Goal: Task Accomplishment & Management: Manage account settings

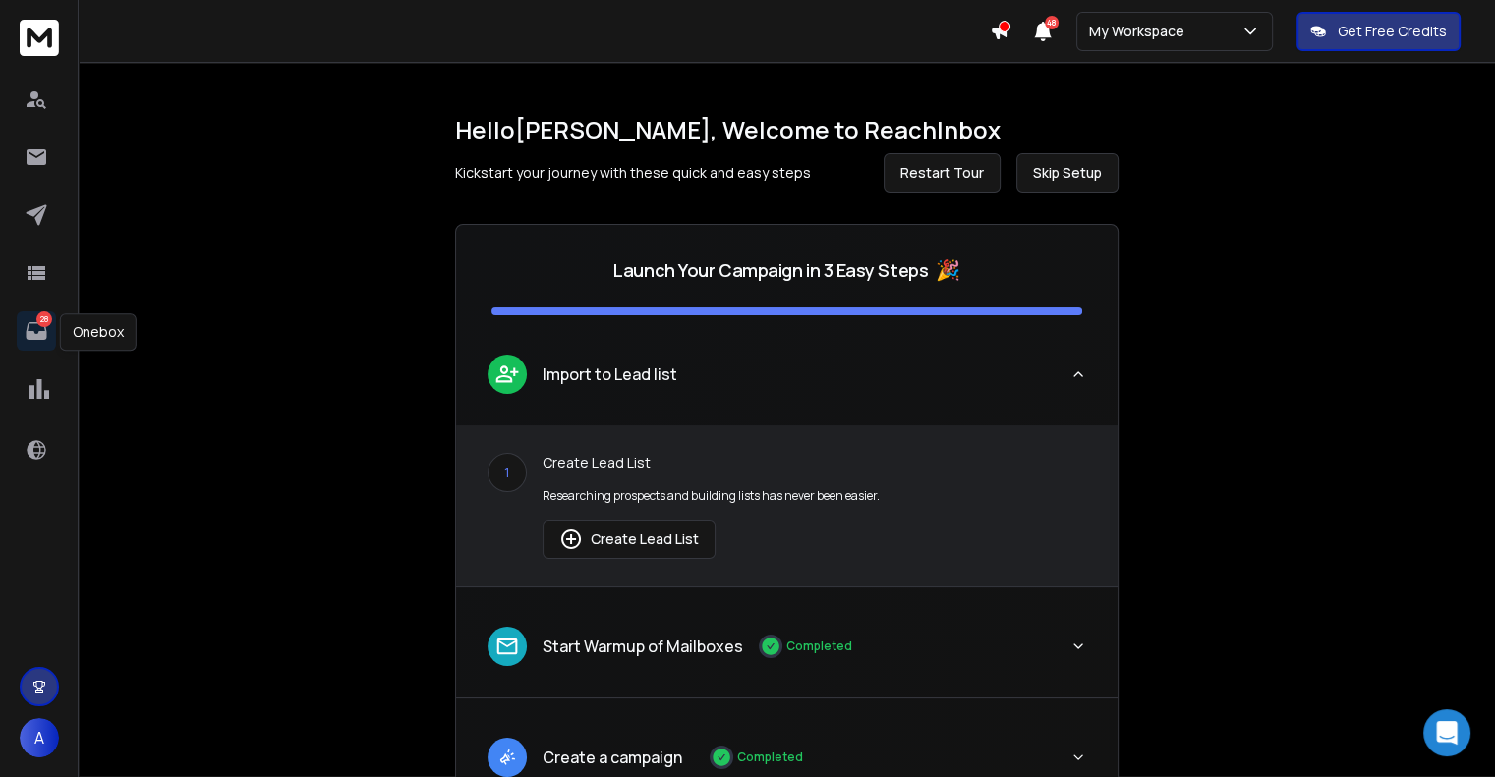
click at [43, 327] on p "28" at bounding box center [44, 320] width 16 height 16
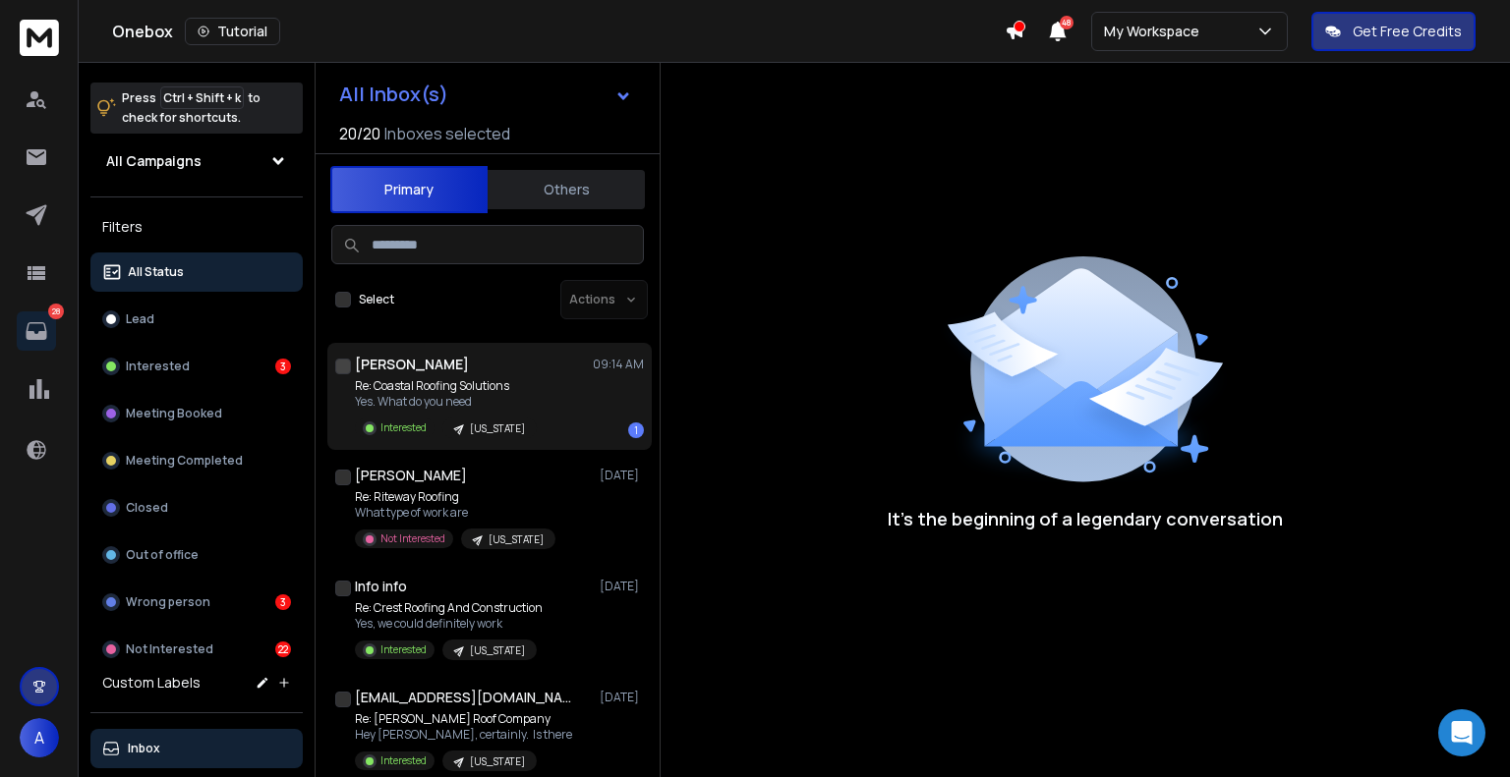
click at [431, 388] on p "Re: Coastal Roofing Solutions" at bounding box center [446, 386] width 182 height 16
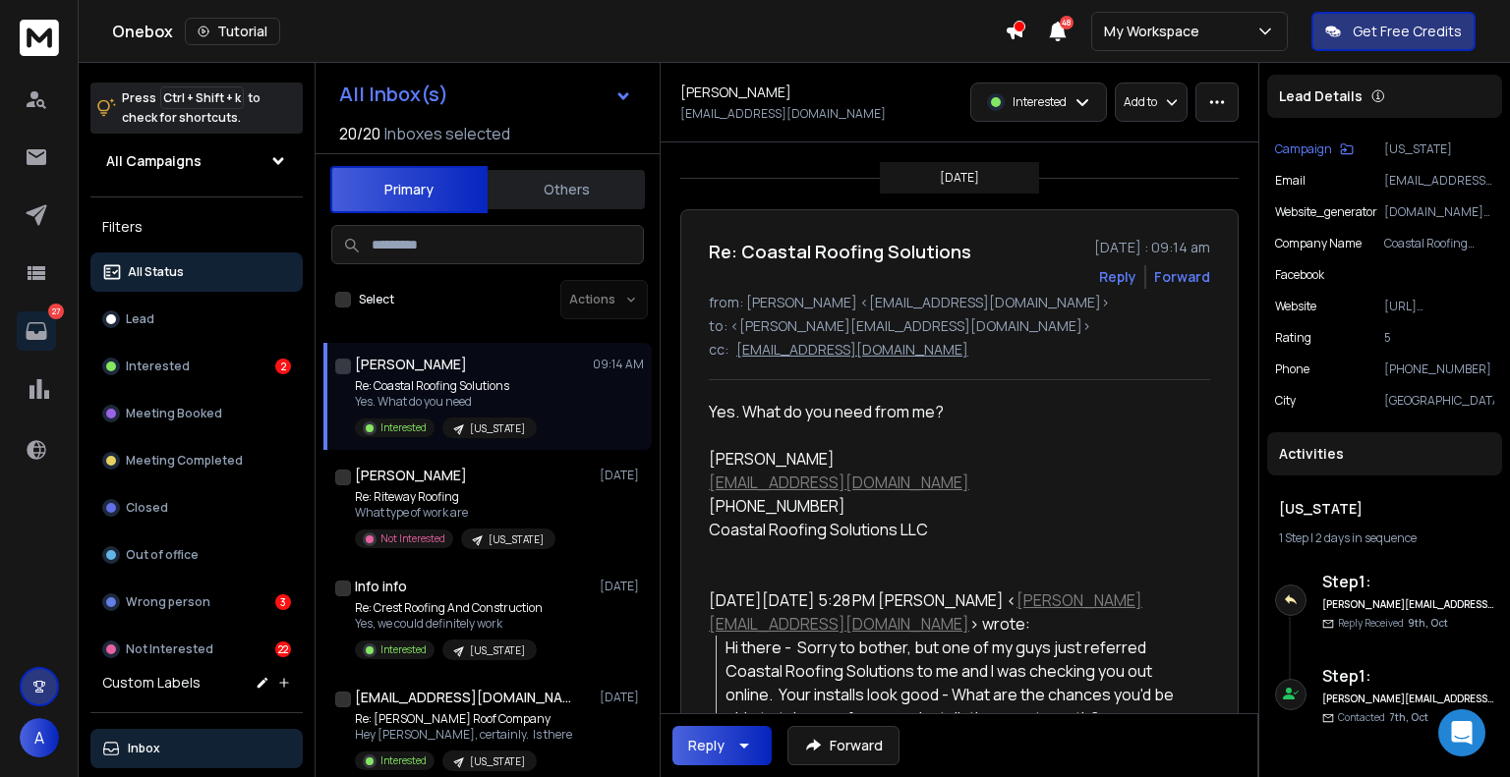
scroll to position [98, 0]
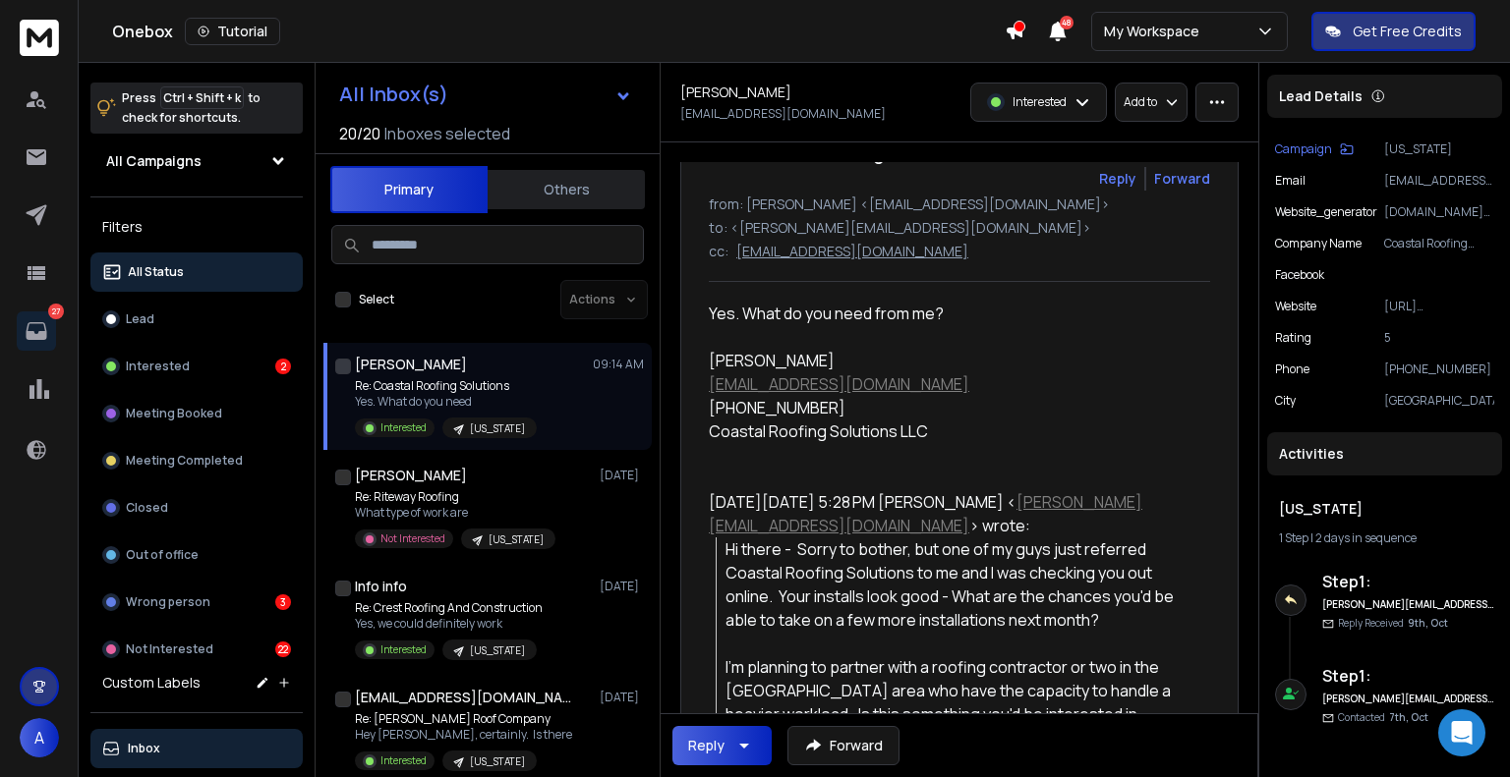
click at [1450, 302] on p "[URL][DOMAIN_NAME]" at bounding box center [1439, 307] width 110 height 16
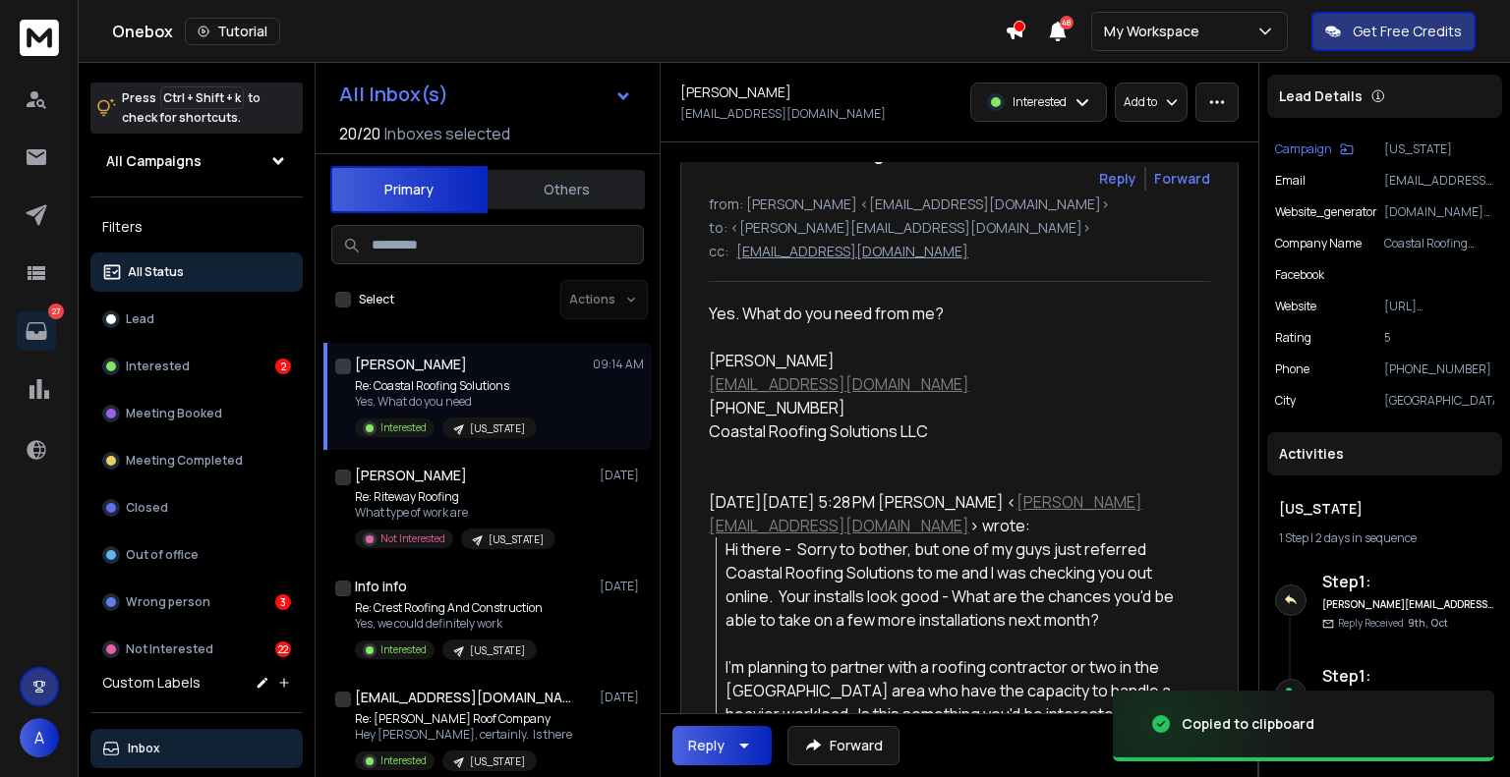
click at [1415, 363] on p "[PHONE_NUMBER]" at bounding box center [1439, 370] width 110 height 16
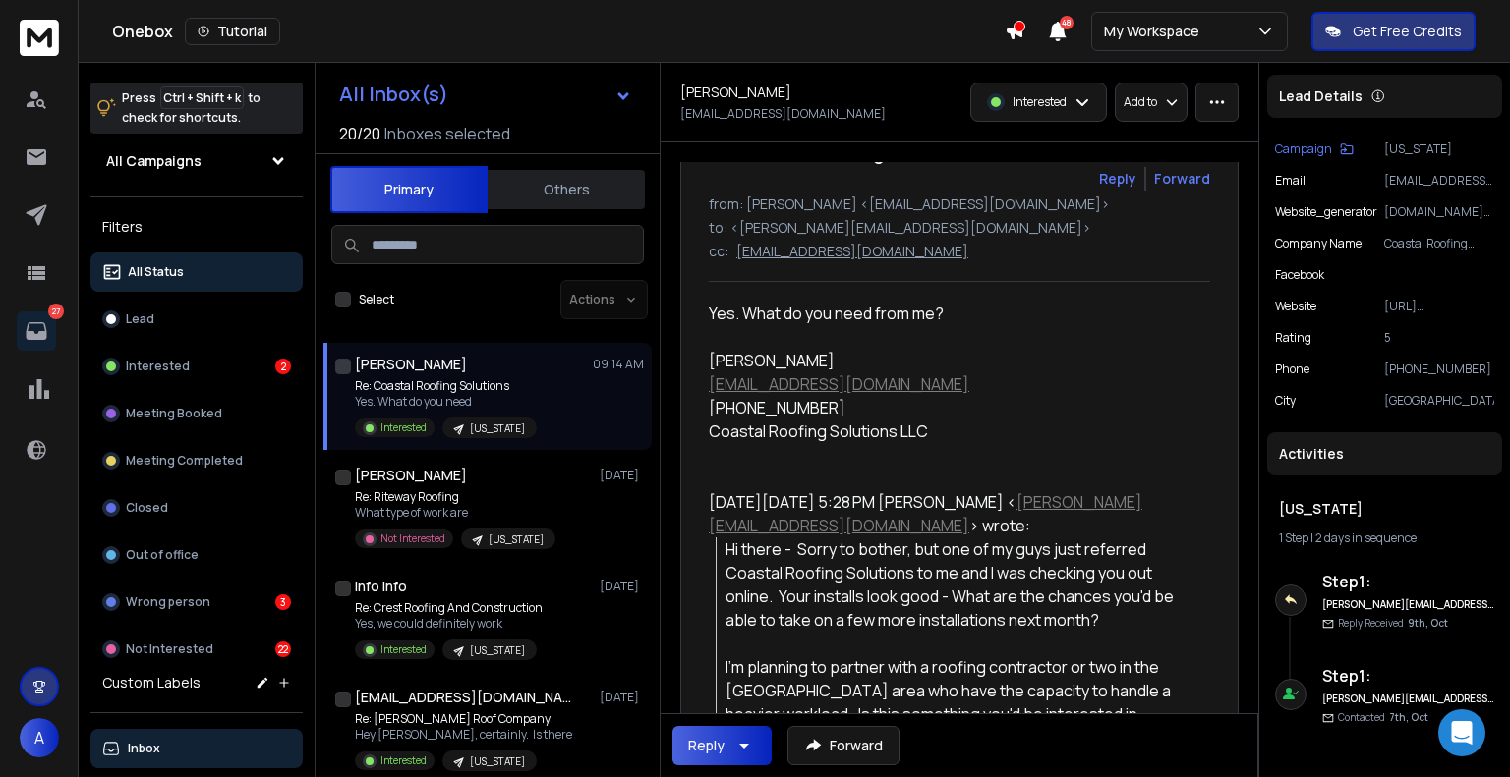
click at [1421, 179] on p "[EMAIL_ADDRESS][DOMAIN_NAME]" at bounding box center [1439, 181] width 110 height 16
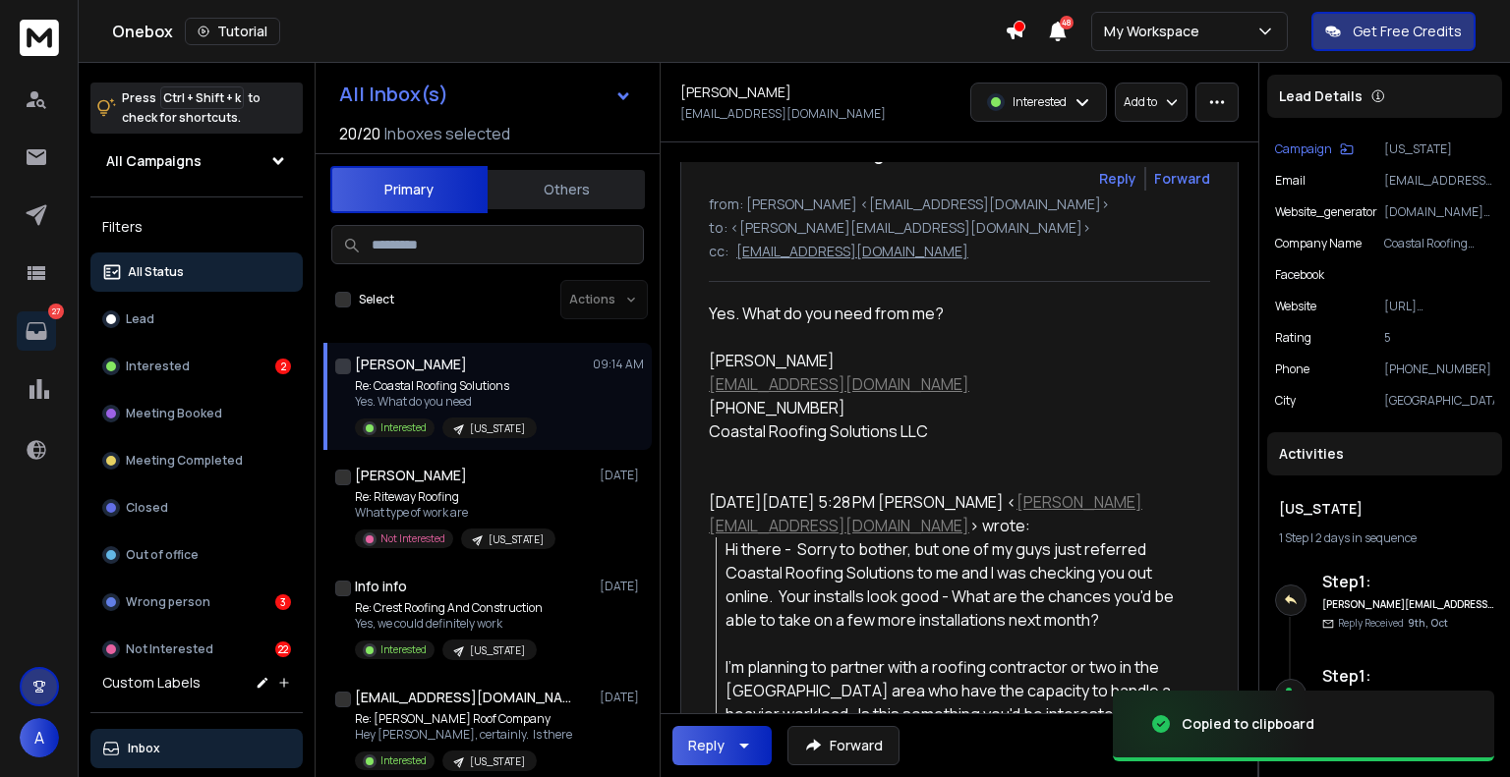
click at [1411, 365] on p "[PHONE_NUMBER]" at bounding box center [1439, 370] width 110 height 16
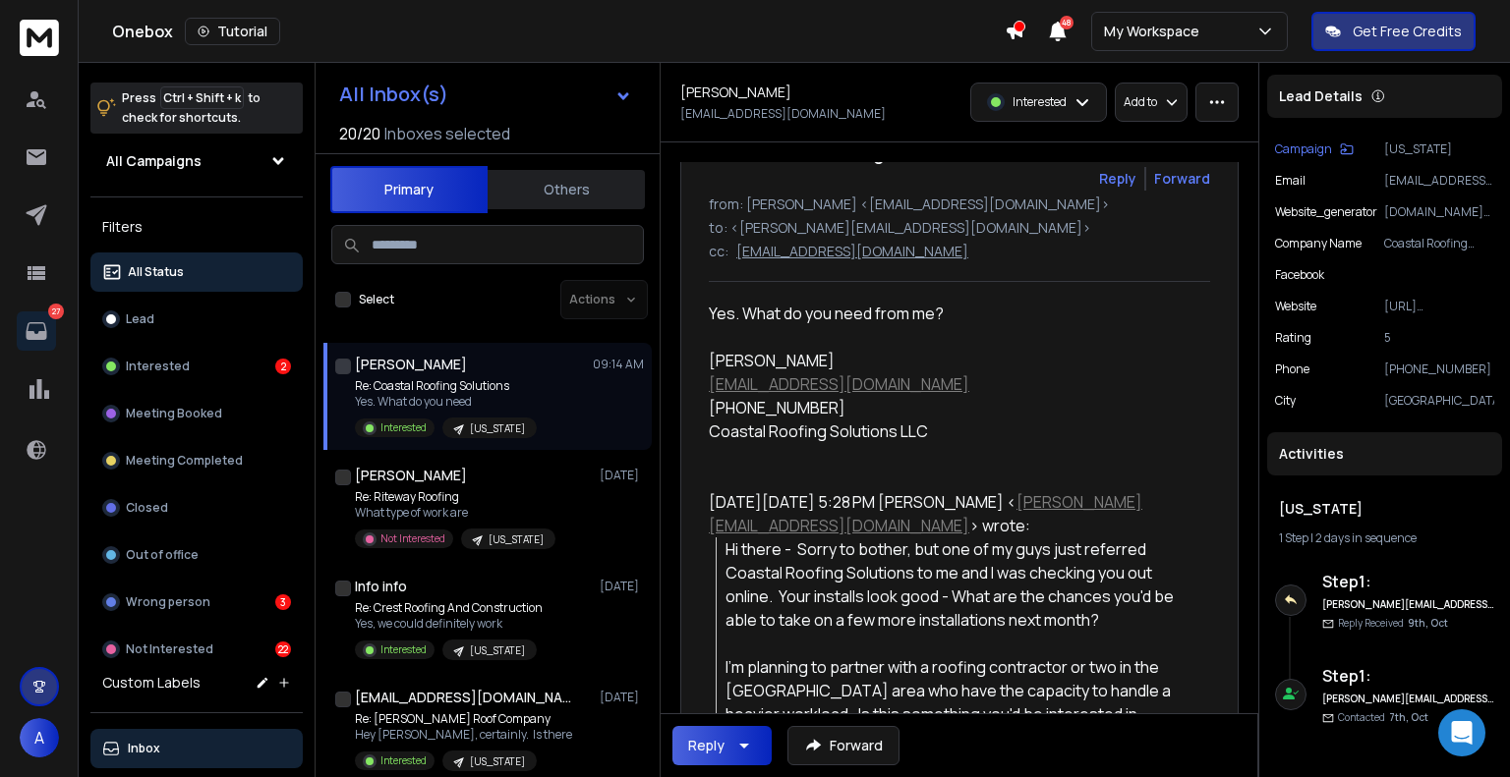
click at [1439, 244] on p "Coastal Roofing Solutions" at bounding box center [1439, 244] width 110 height 16
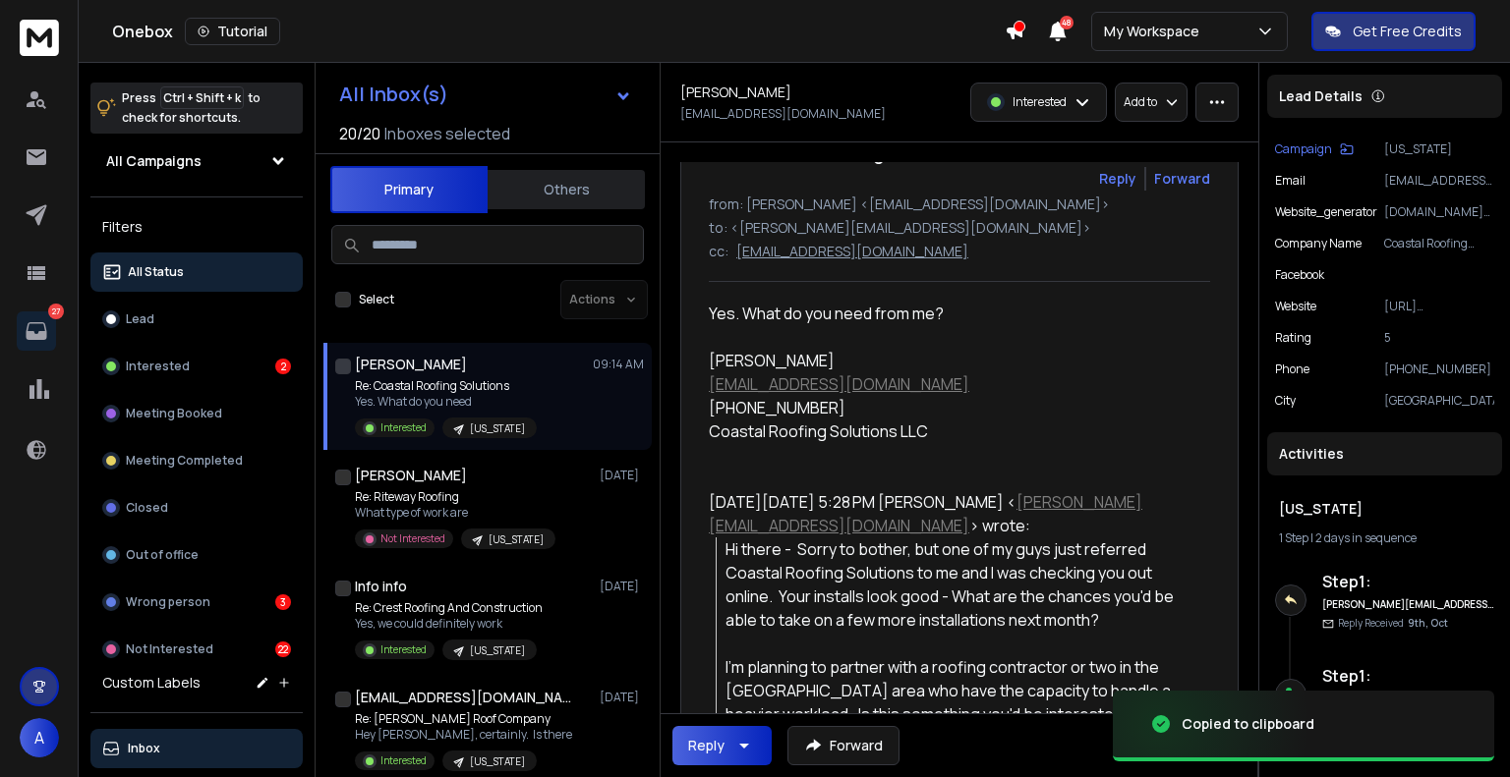
click at [1447, 310] on p "[URL][DOMAIN_NAME]" at bounding box center [1439, 307] width 110 height 16
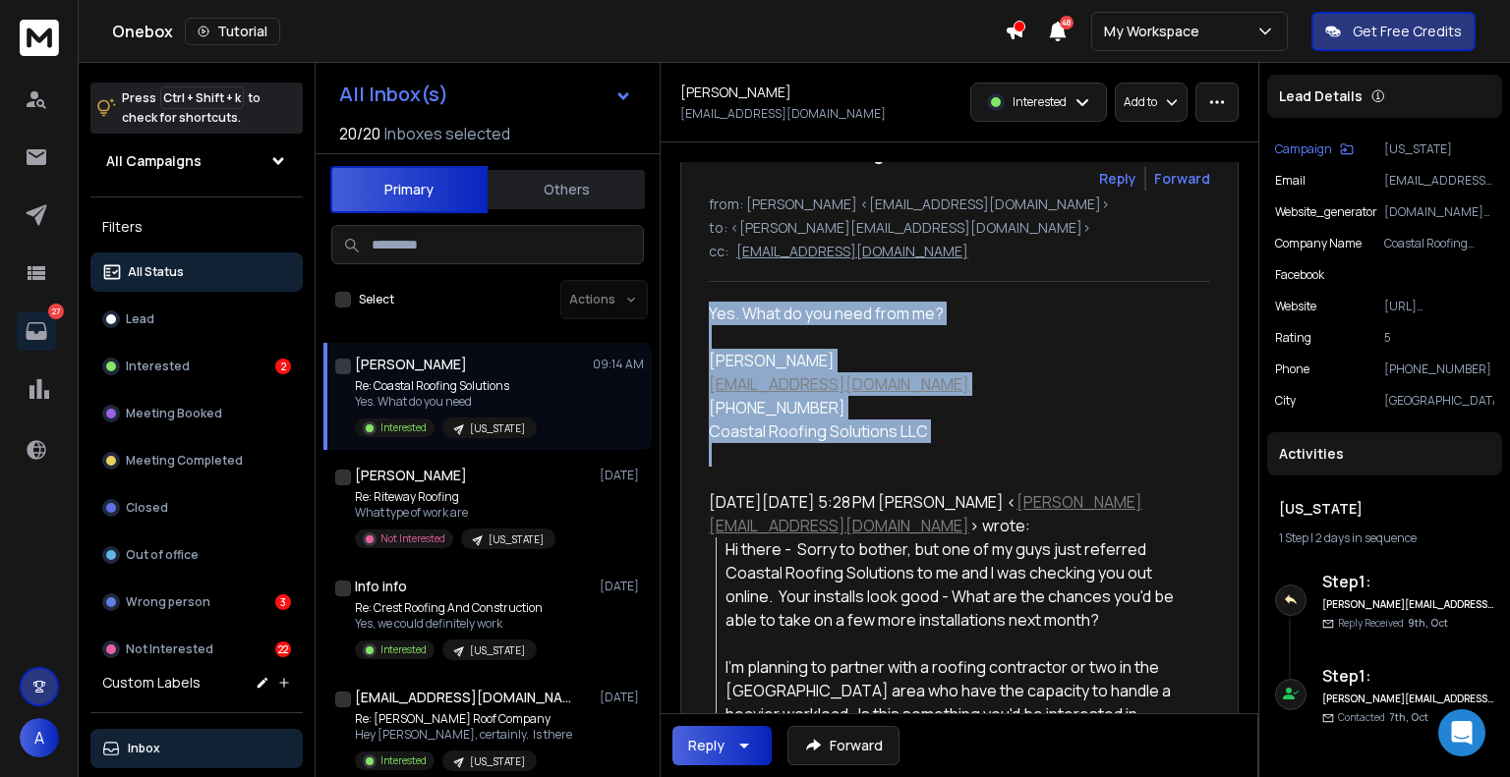
drag, startPoint x: 708, startPoint y: 309, endPoint x: 879, endPoint y: 366, distance: 180.3
copy div "Yes. What do you need from me? [PERSON_NAME] [PERSON_NAME][EMAIL_ADDRESS][DOMAI…"
click at [968, 365] on div "[PERSON_NAME] [EMAIL_ADDRESS][DOMAIN_NAME] [PHONE_NUMBER] Coastal Roofing Solut…" at bounding box center [952, 396] width 486 height 94
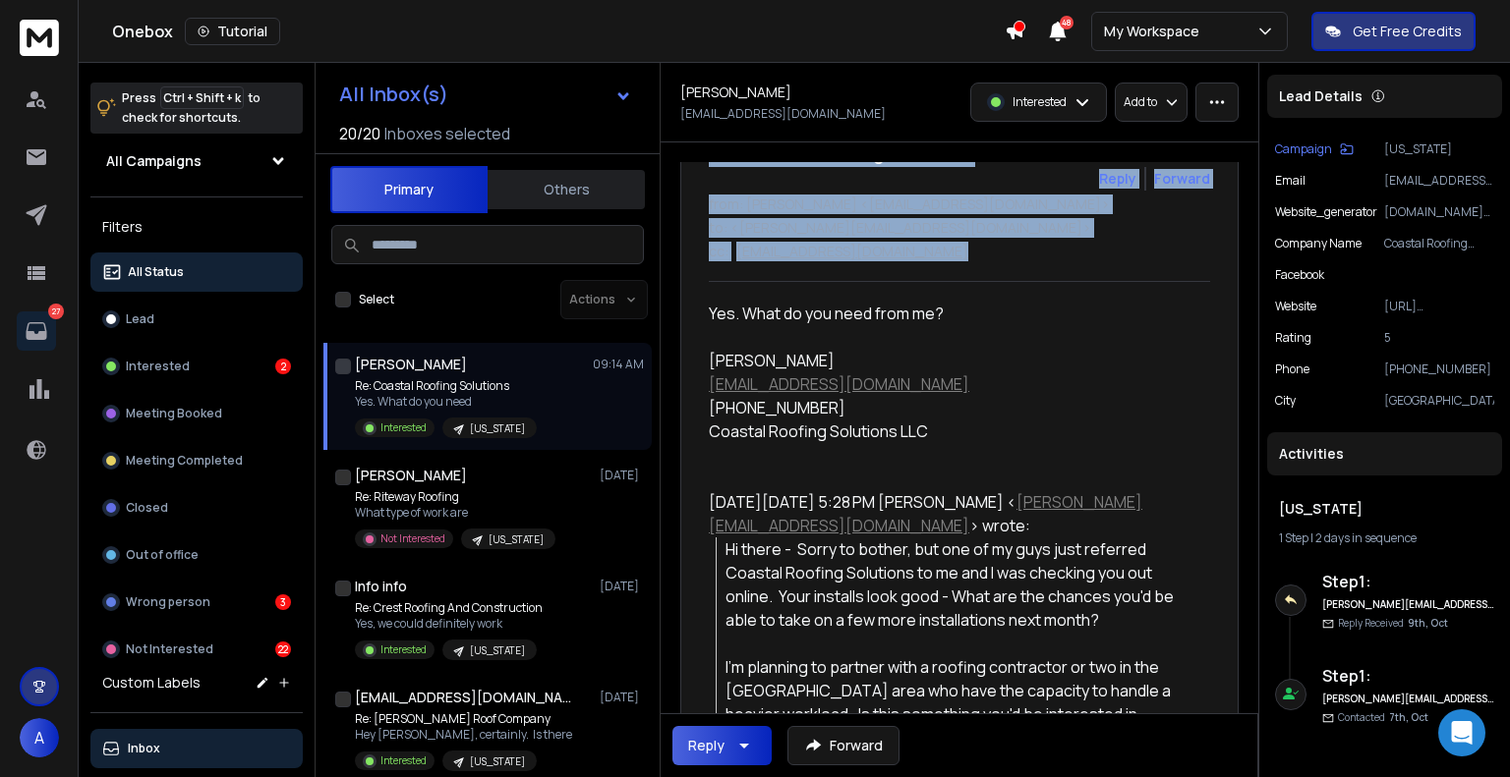
drag, startPoint x: 708, startPoint y: 177, endPoint x: 900, endPoint y: 341, distance: 253.1
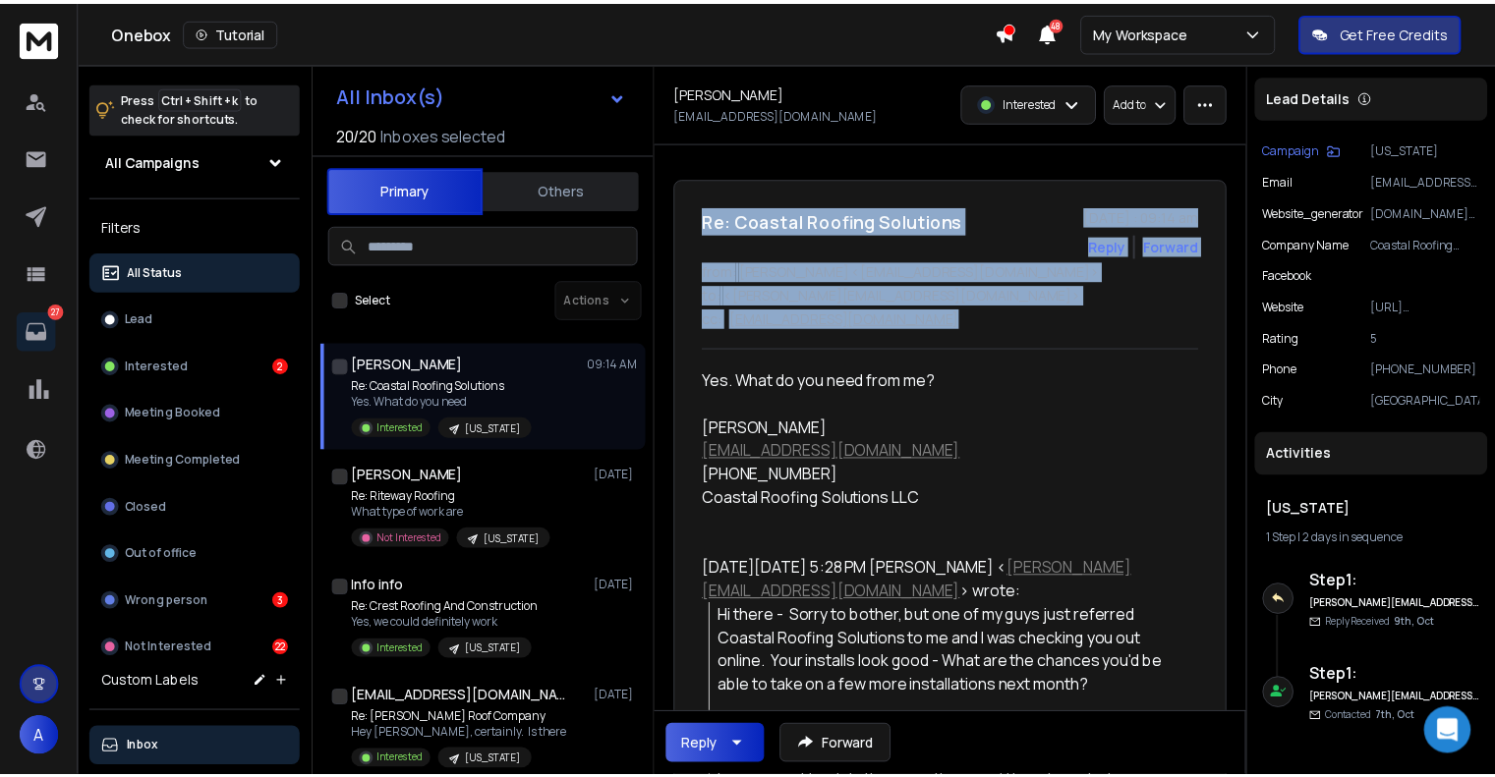
scroll to position [0, 0]
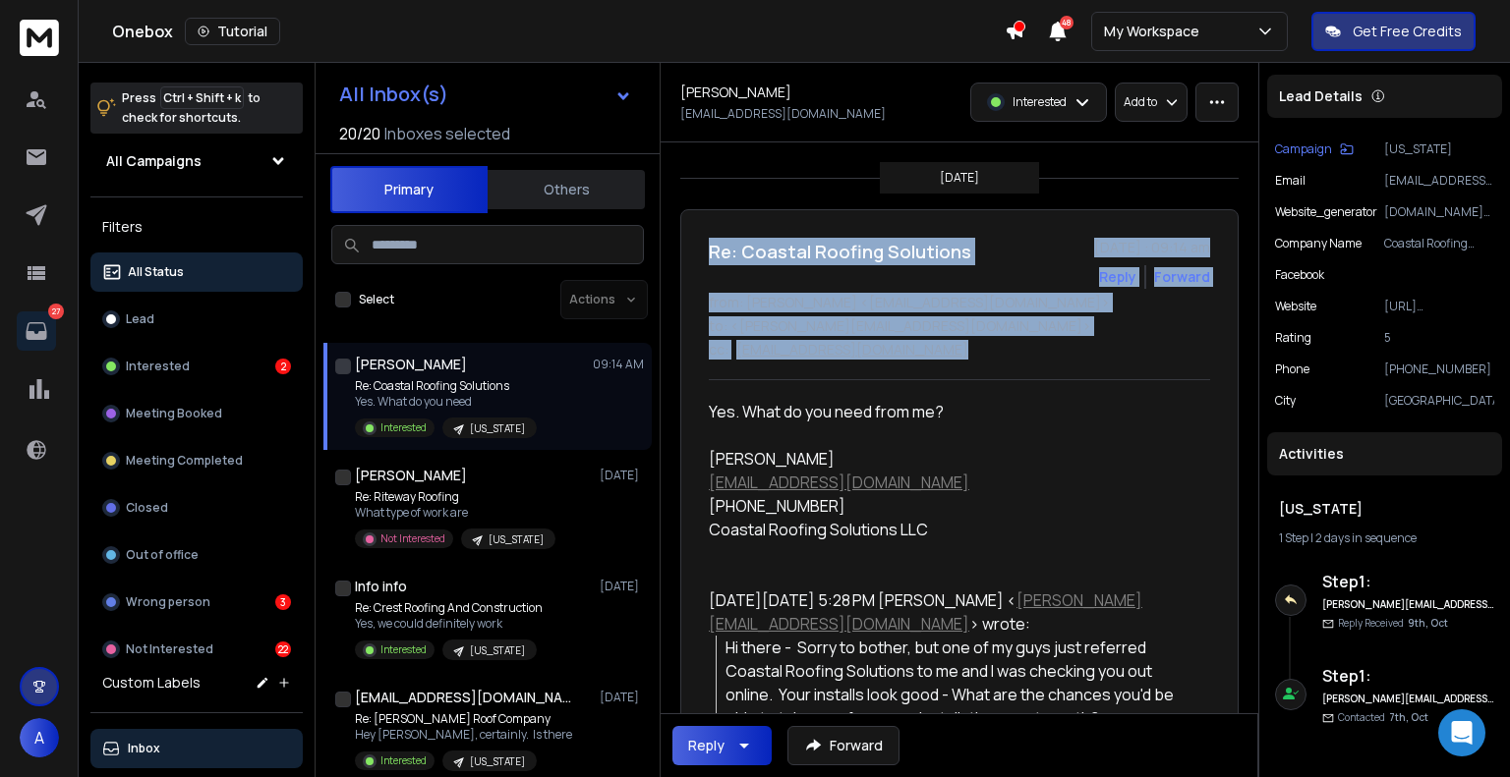
click at [710, 251] on h1 "Re: Coastal Roofing Solutions" at bounding box center [840, 252] width 262 height 28
click at [712, 251] on h1 "Re: Coastal Roofing Solutions" at bounding box center [840, 252] width 262 height 28
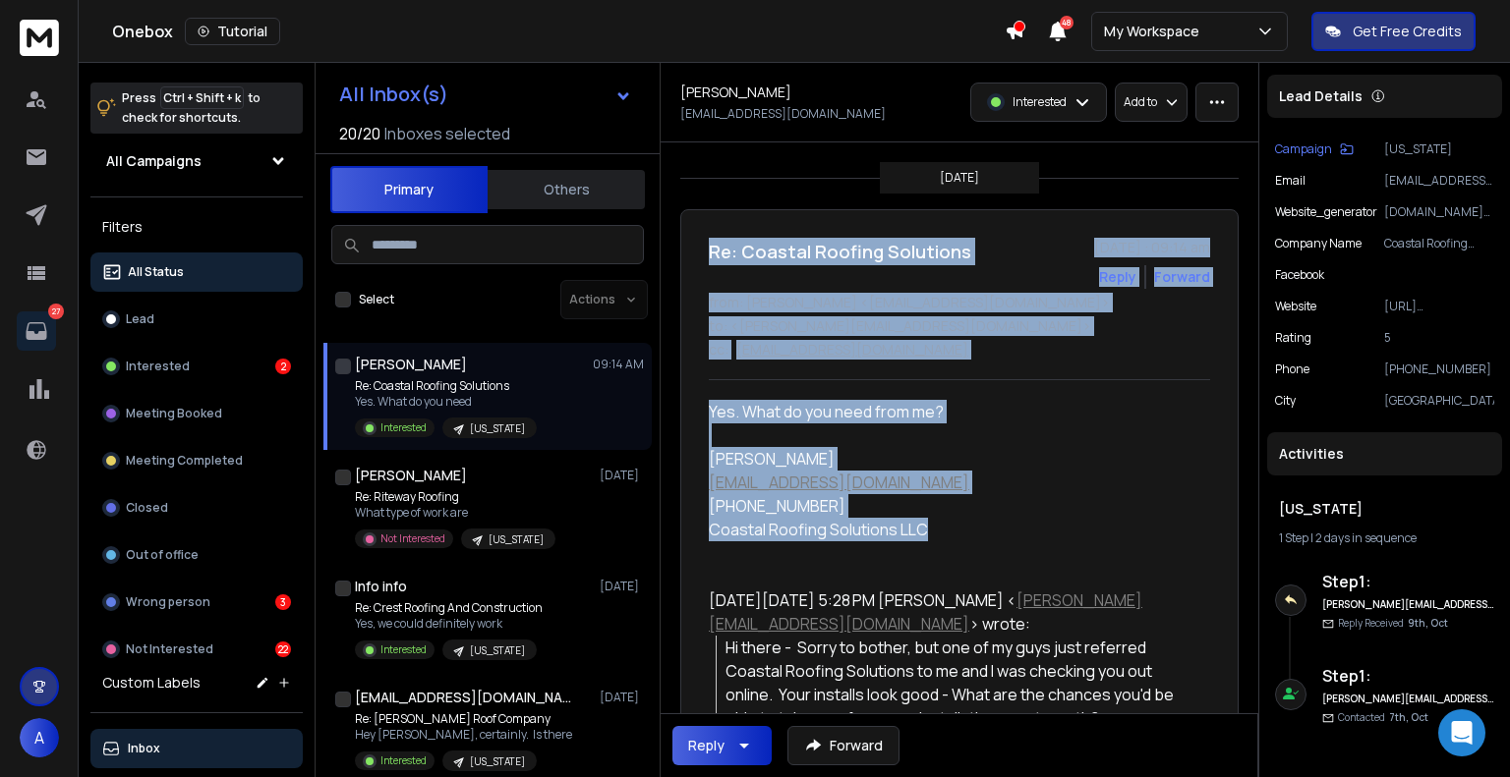
drag, startPoint x: 711, startPoint y: 251, endPoint x: 968, endPoint y: 519, distance: 371.9
copy div "Re: Coastal Roofing Solutions [DATE] : 09:14 am Reply Forward from: [PERSON_NAM…"
click at [31, 208] on icon at bounding box center [37, 215] width 24 height 24
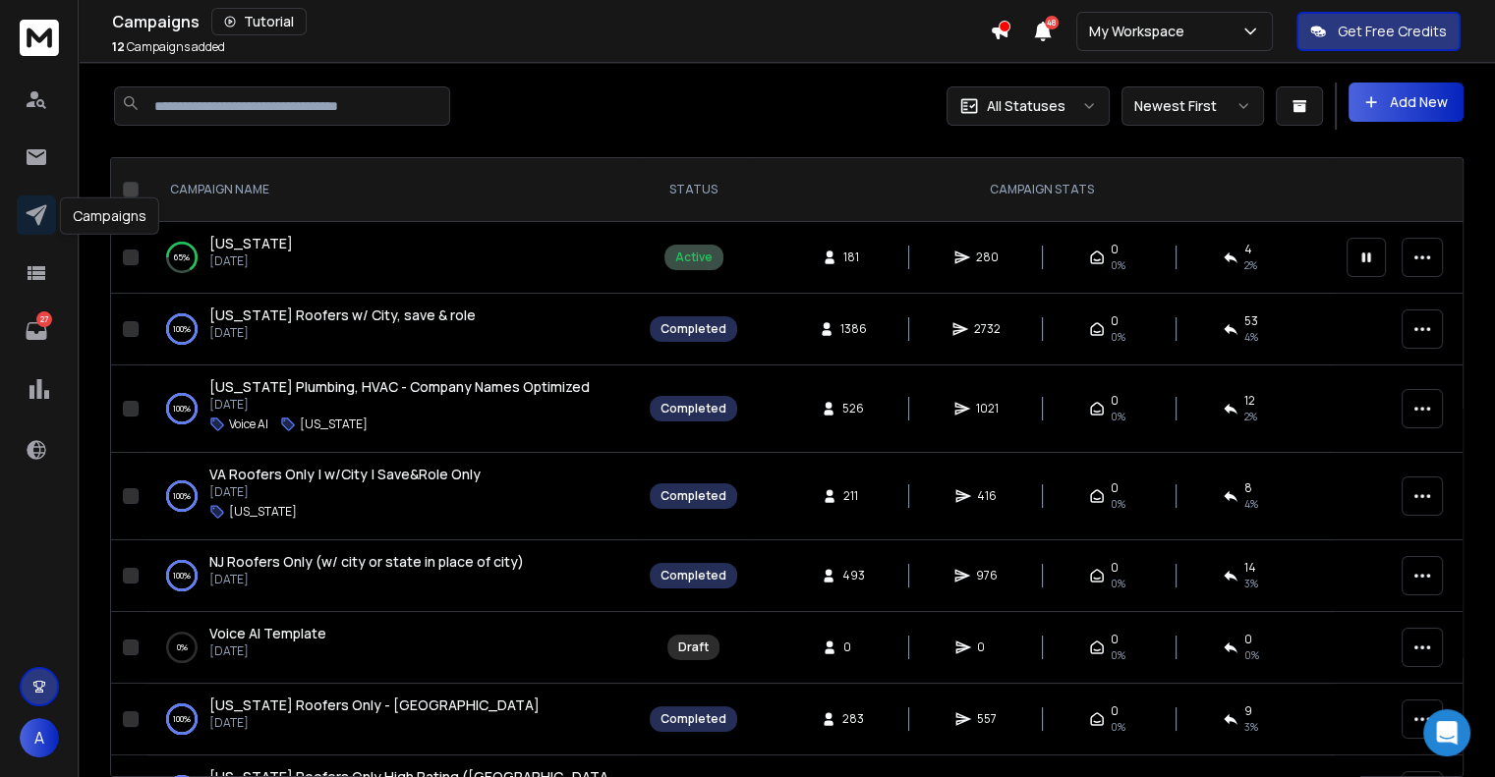
click at [283, 258] on p "[DATE]" at bounding box center [251, 262] width 84 height 16
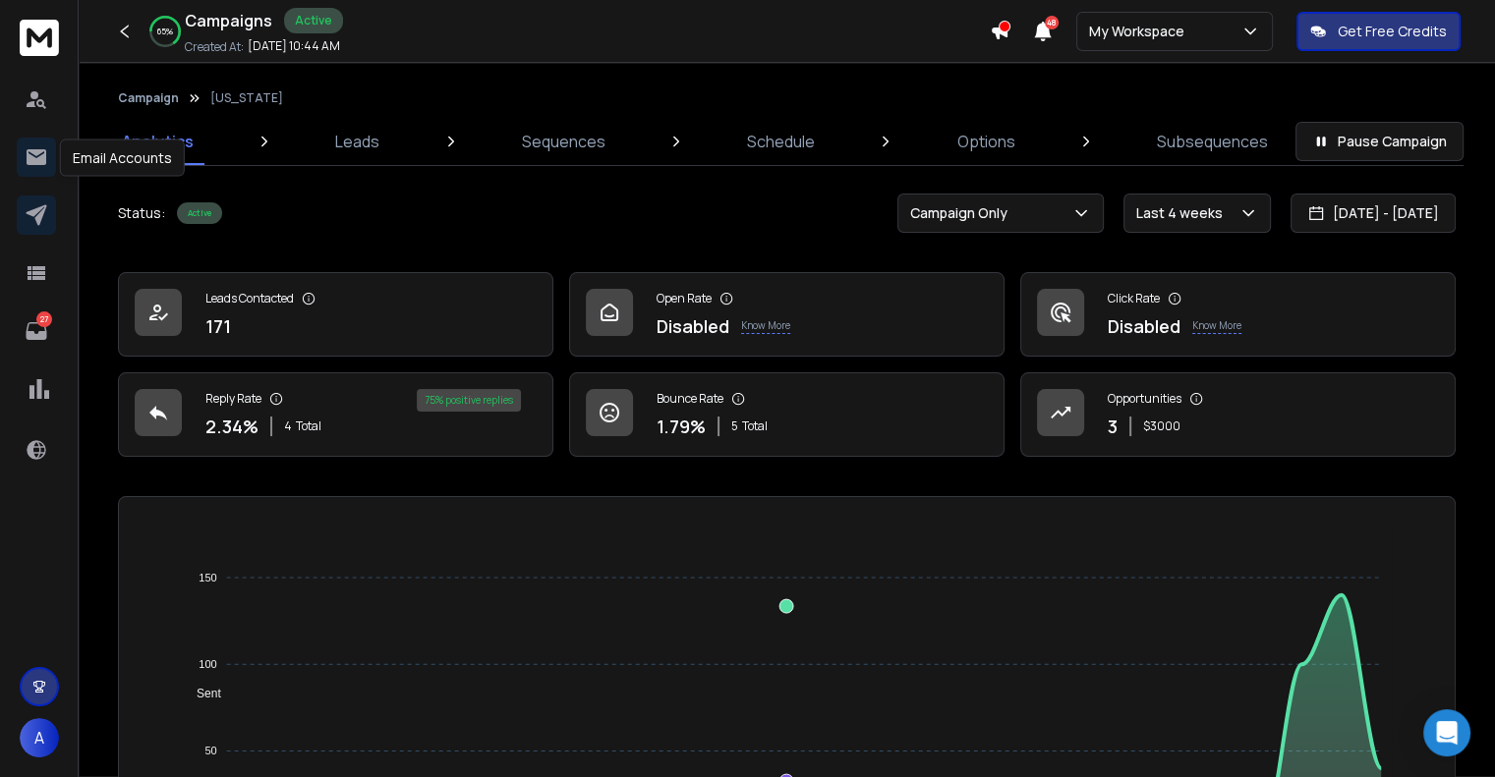
click at [39, 165] on icon at bounding box center [37, 157] width 24 height 24
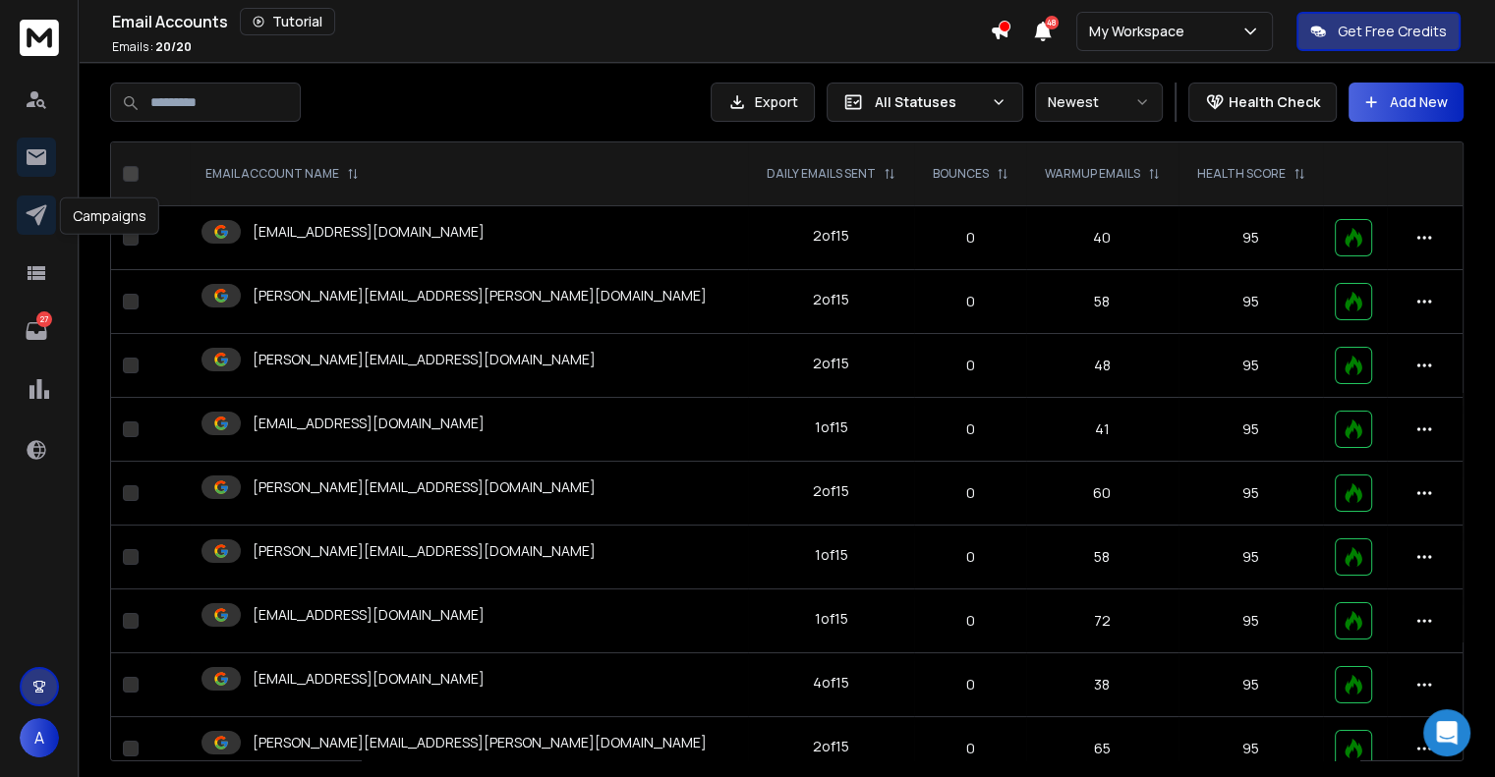
click at [31, 211] on icon at bounding box center [36, 215] width 21 height 21
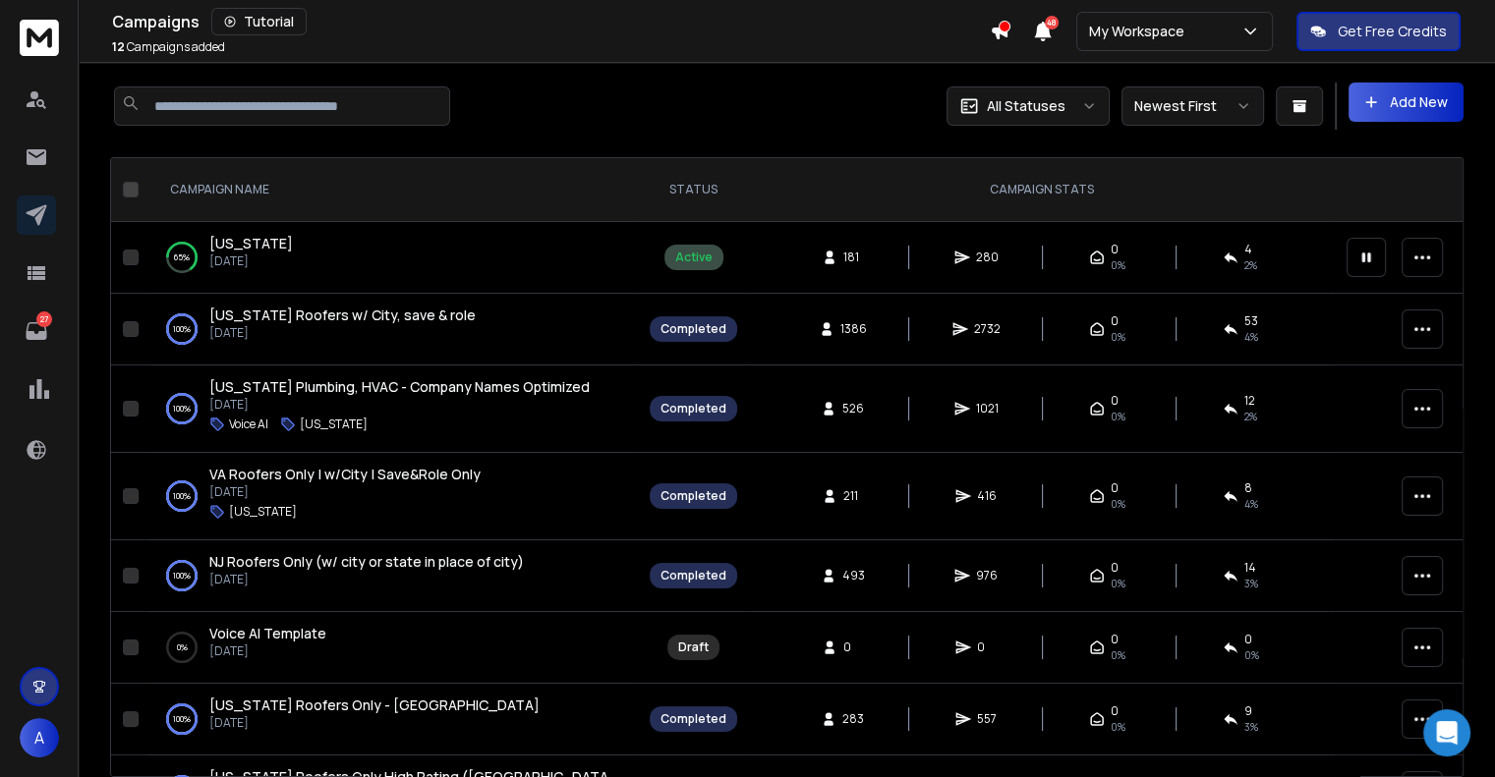
click at [311, 243] on div "65 % [US_STATE] [DATE]" at bounding box center [392, 257] width 452 height 47
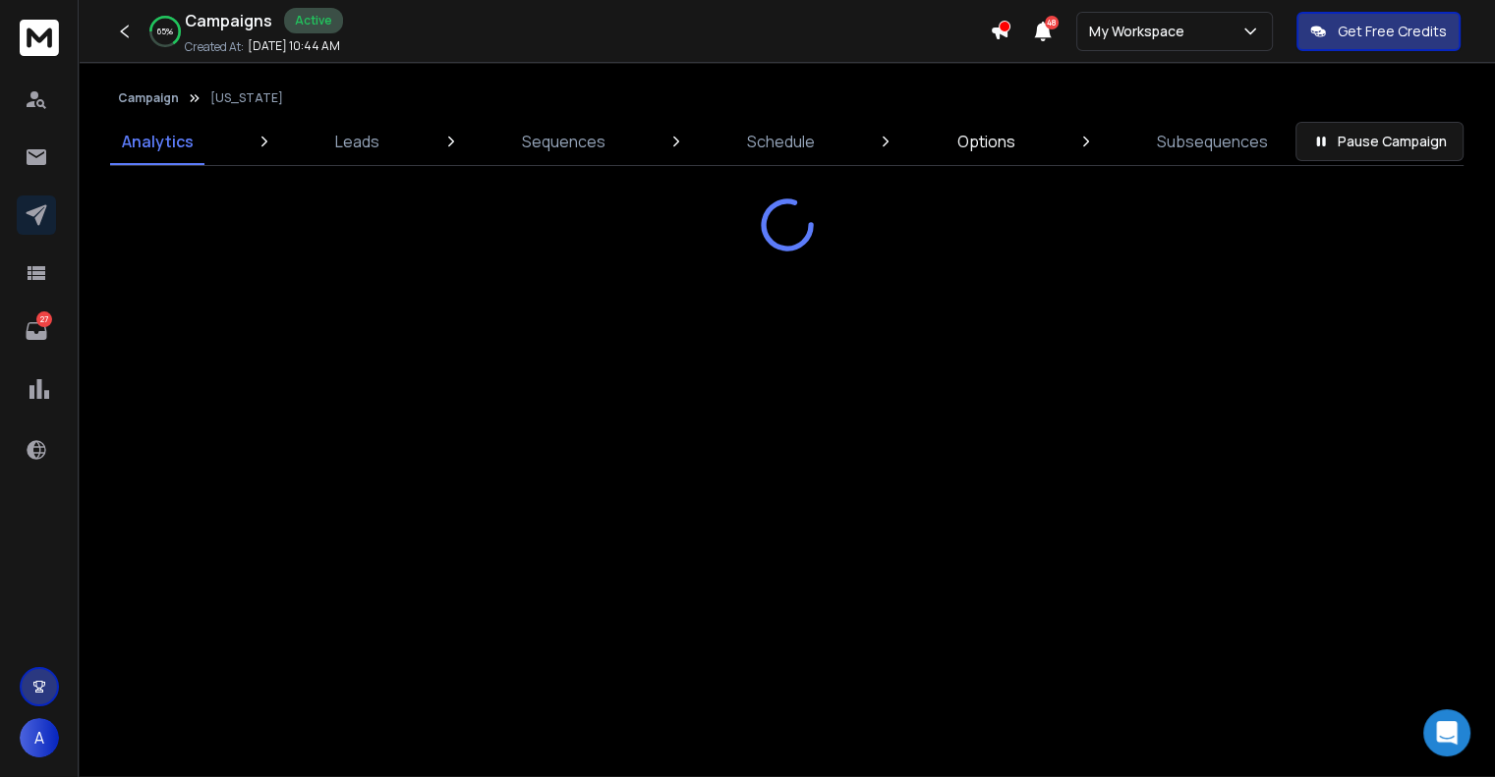
click at [999, 142] on p "Options" at bounding box center [986, 142] width 58 height 24
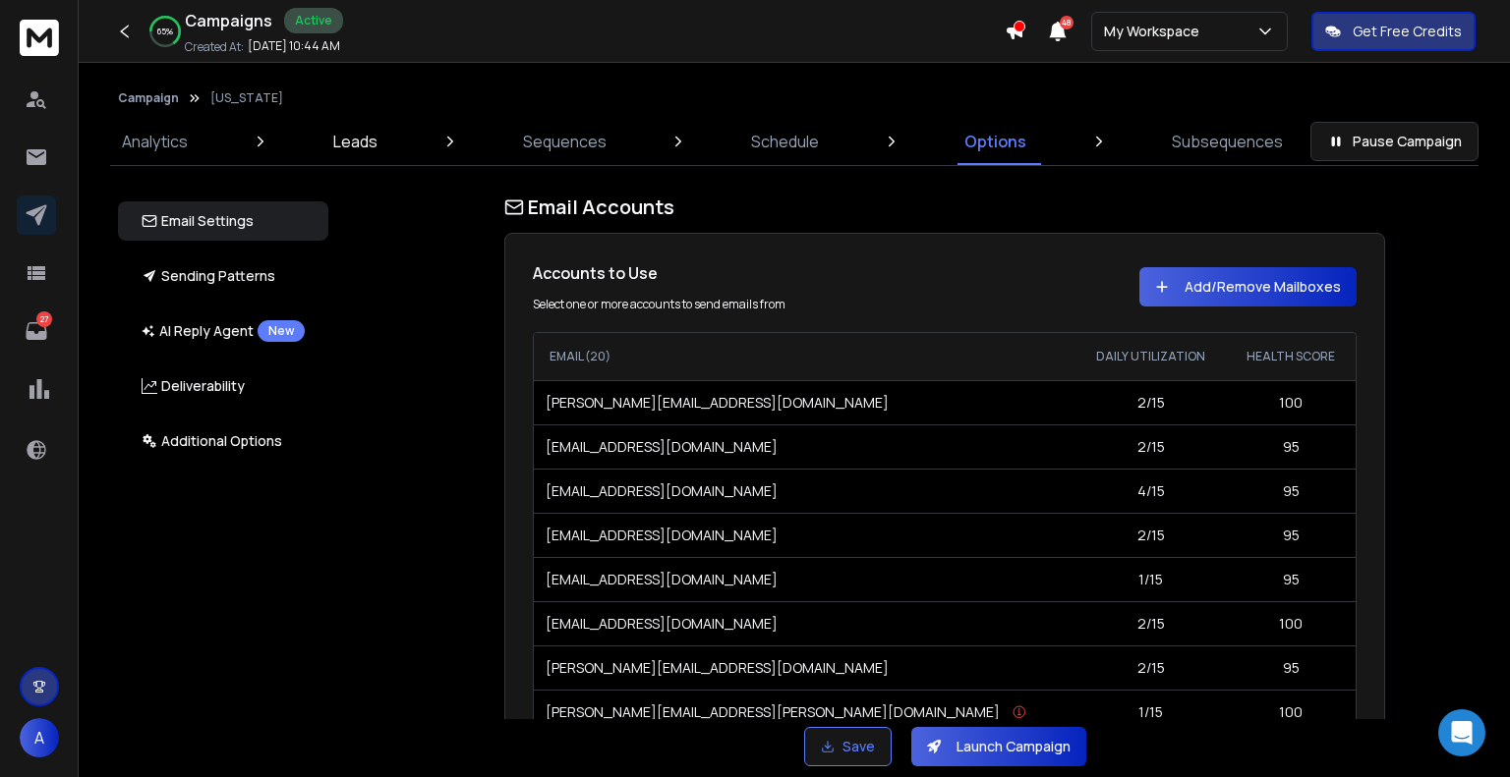
click at [357, 143] on p "Leads" at bounding box center [355, 142] width 44 height 24
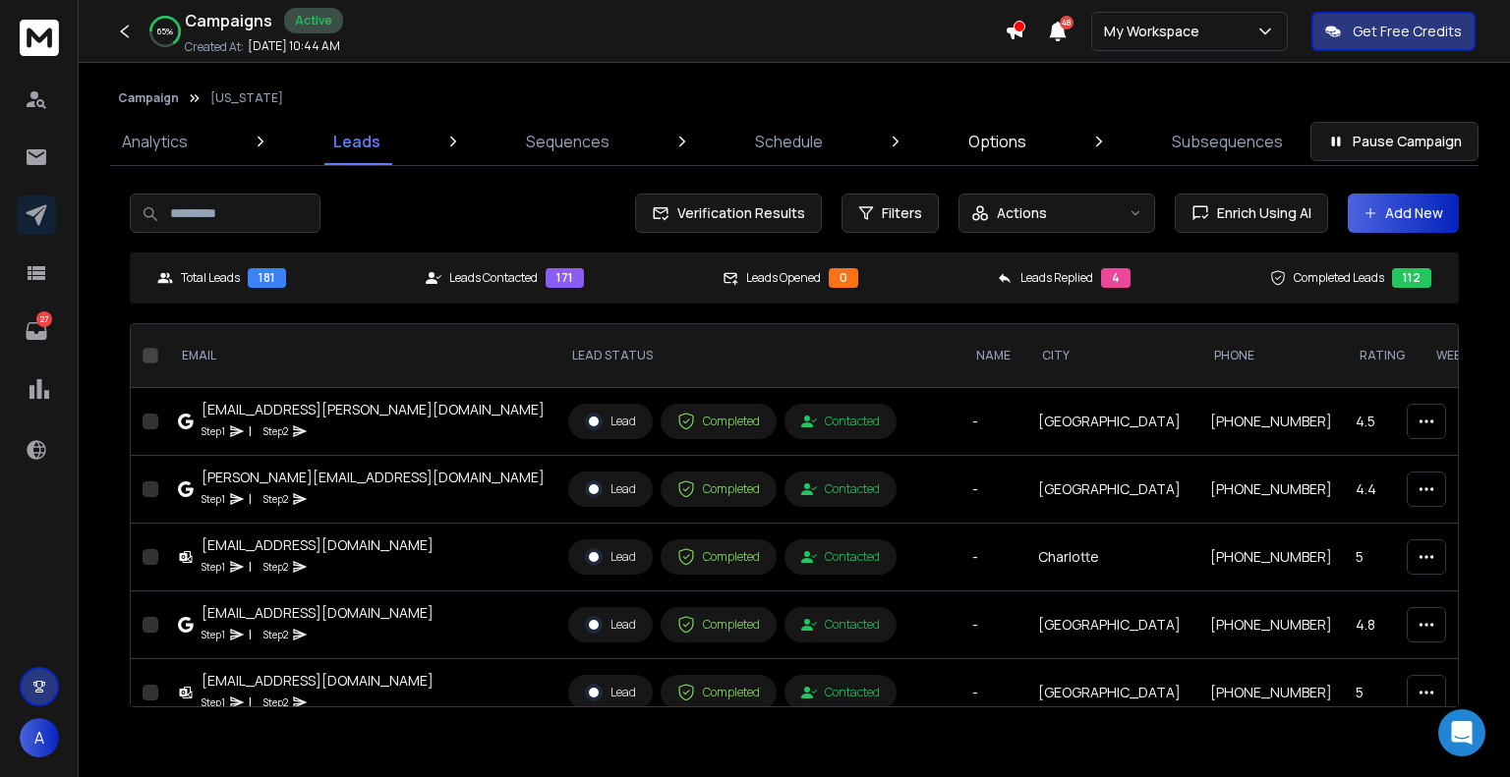
click at [999, 138] on p "Options" at bounding box center [997, 142] width 58 height 24
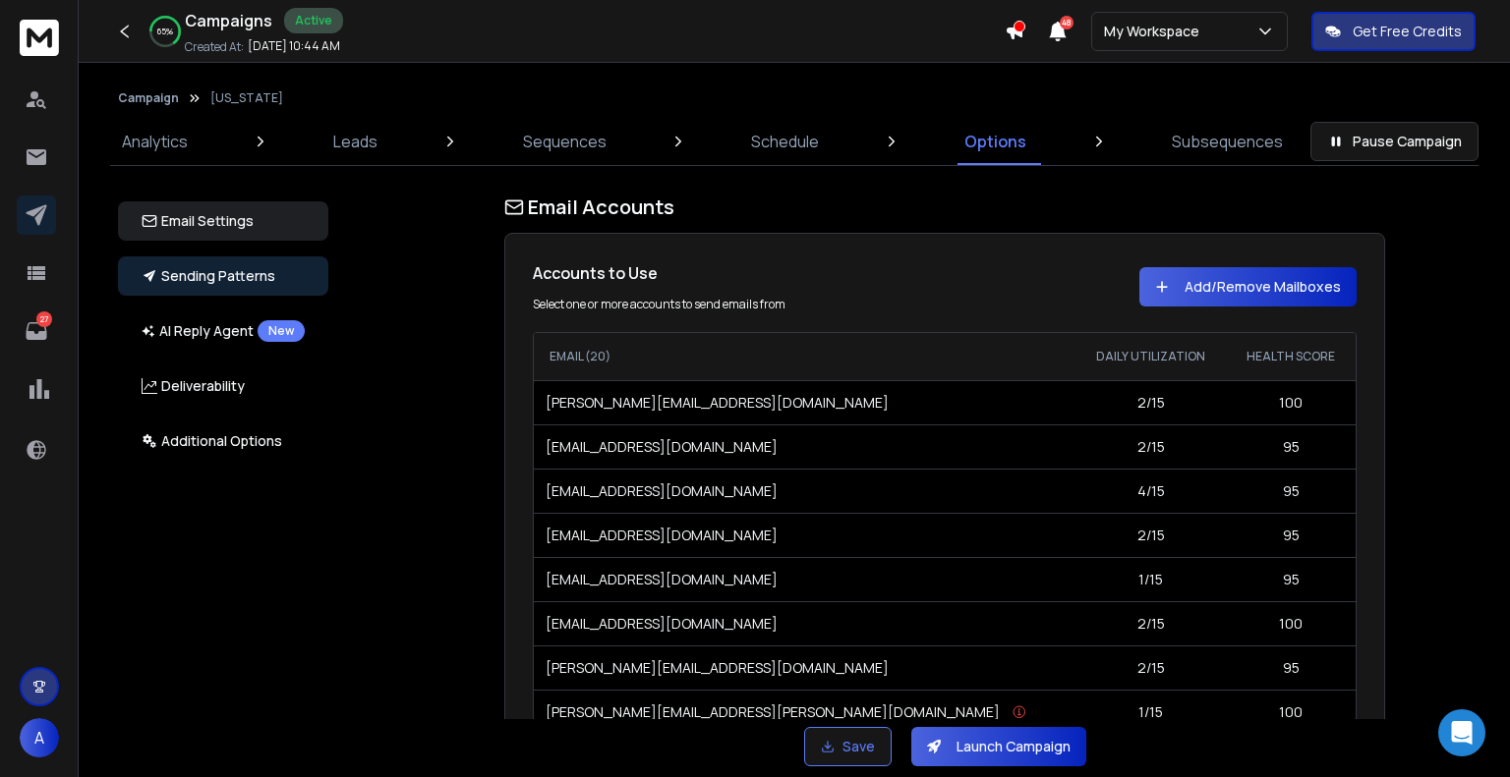
click at [260, 284] on p "Sending Patterns" at bounding box center [209, 276] width 134 height 20
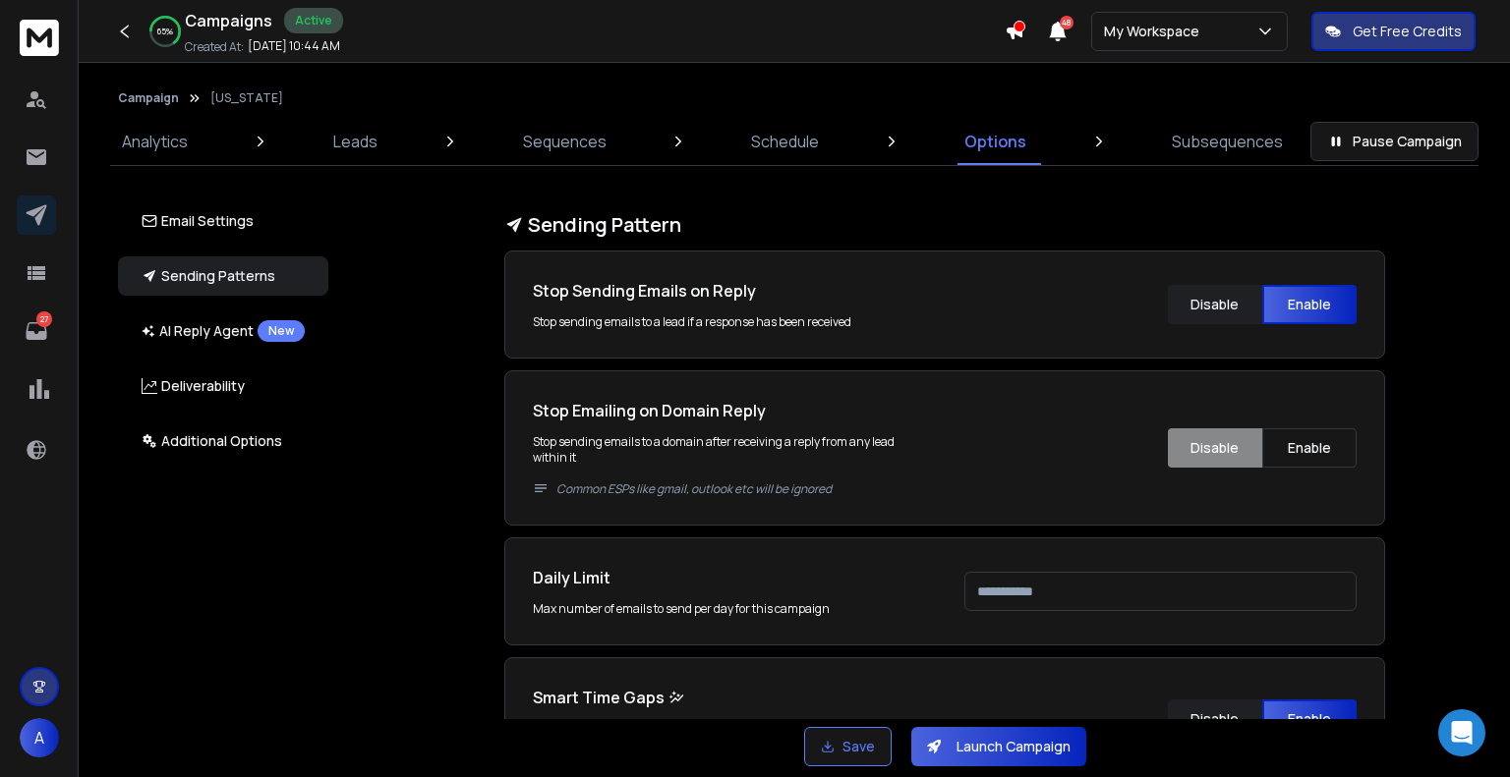
scroll to position [635, 0]
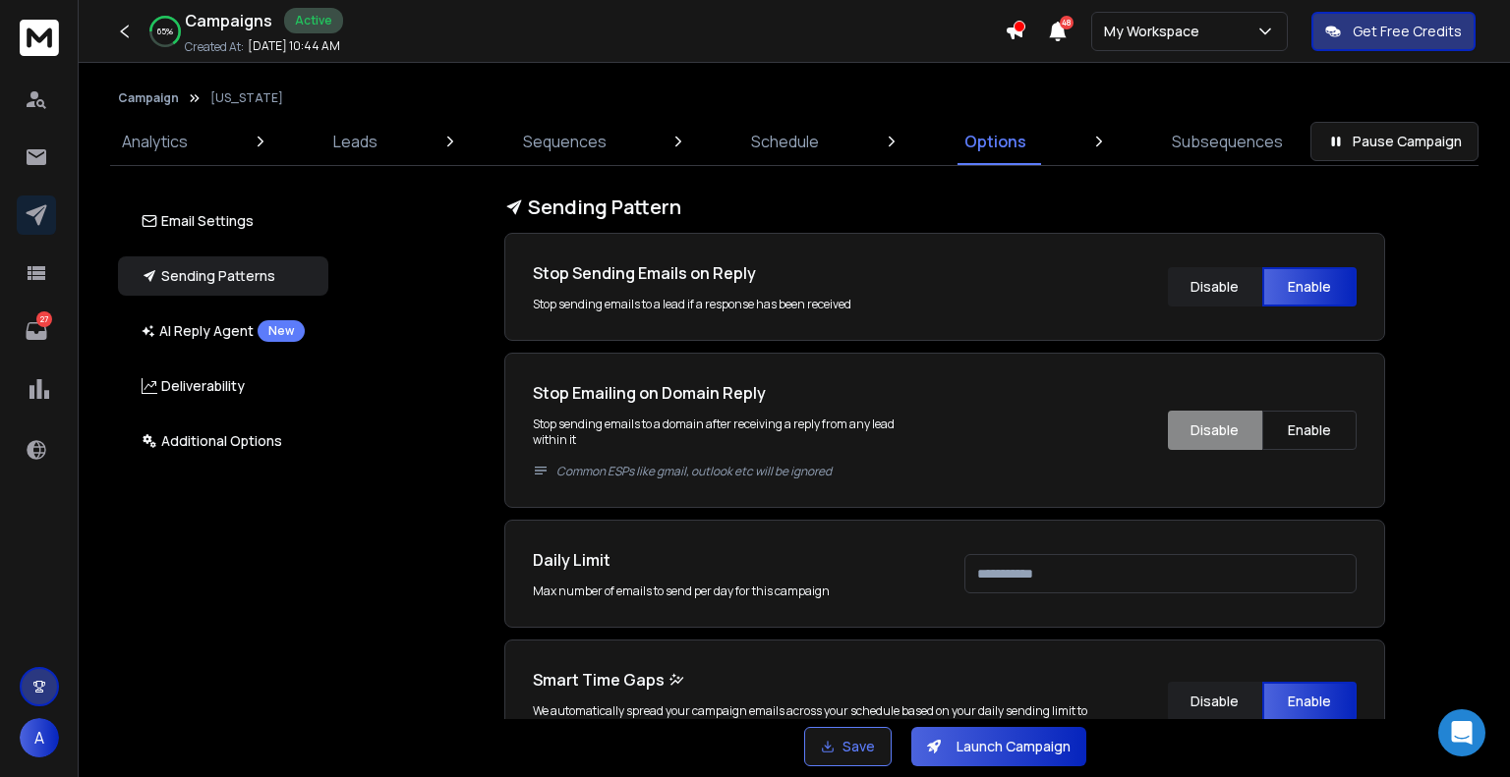
drag, startPoint x: 997, startPoint y: 569, endPoint x: 915, endPoint y: 571, distance: 81.6
click at [915, 571] on div "Daily Limit Max number of emails to send per day for this campaign ***" at bounding box center [945, 573] width 824 height 51
type input "***"
click at [867, 742] on button "Save" at bounding box center [847, 746] width 87 height 39
